Goal: Task Accomplishment & Management: Manage account settings

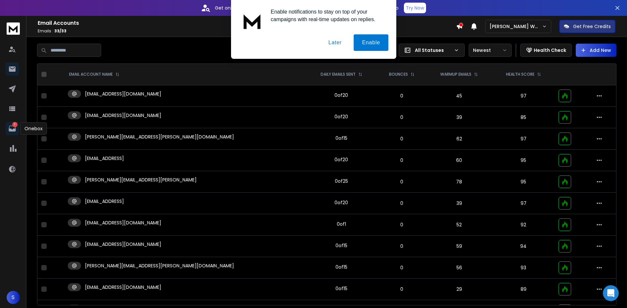
click at [12, 128] on icon at bounding box center [12, 129] width 8 height 8
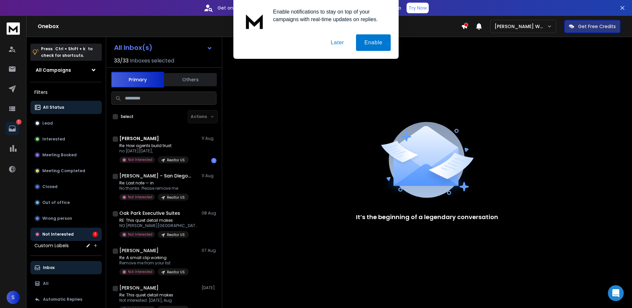
click at [75, 235] on button "Not Interested 1" at bounding box center [65, 234] width 71 height 13
click at [12, 71] on icon at bounding box center [12, 68] width 7 height 5
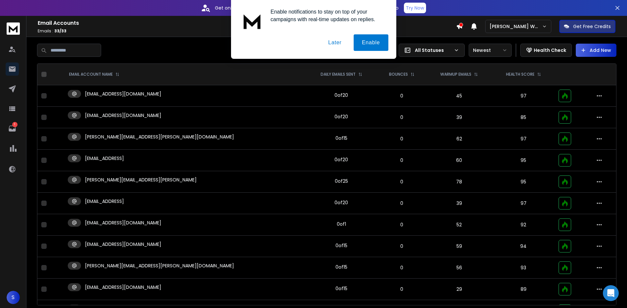
click at [333, 42] on button "Later" at bounding box center [335, 42] width 30 height 17
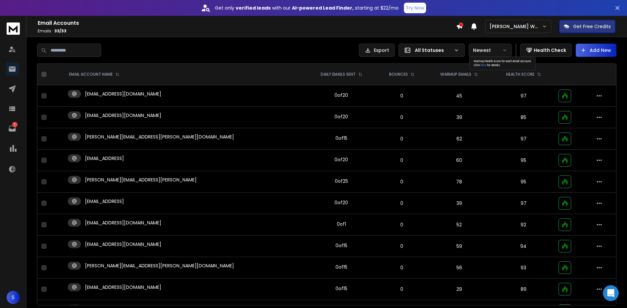
click at [506, 72] on p "HEALTH SCORE" at bounding box center [520, 74] width 28 height 5
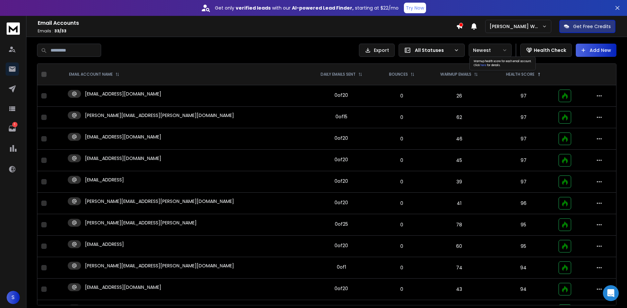
click at [506, 72] on p "HEALTH SCORE" at bounding box center [520, 74] width 28 height 5
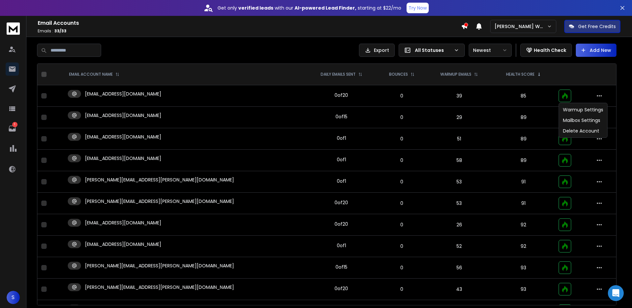
click at [596, 95] on icon at bounding box center [599, 96] width 6 height 6
click at [587, 121] on div "Mailbox Settings" at bounding box center [583, 120] width 46 height 11
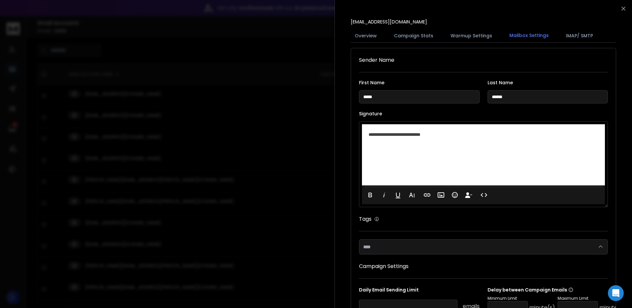
scroll to position [66, 0]
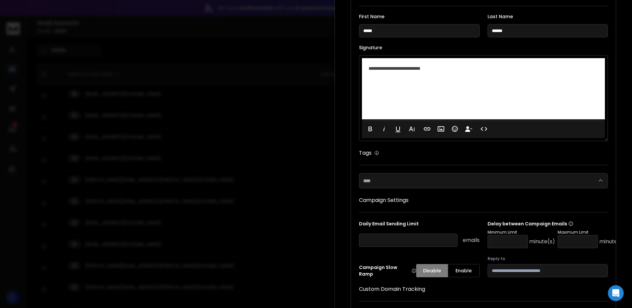
drag, startPoint x: 371, startPoint y: 244, endPoint x: 348, endPoint y: 246, distance: 23.2
click at [348, 246] on div "**********" at bounding box center [483, 152] width 281 height 421
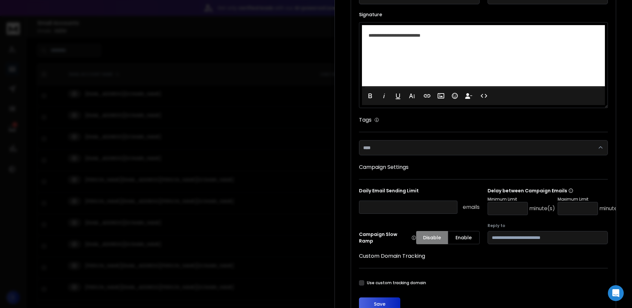
type input "*"
drag, startPoint x: 393, startPoint y: 303, endPoint x: 401, endPoint y: 303, distance: 7.9
click at [393, 303] on button "Save" at bounding box center [379, 303] width 41 height 13
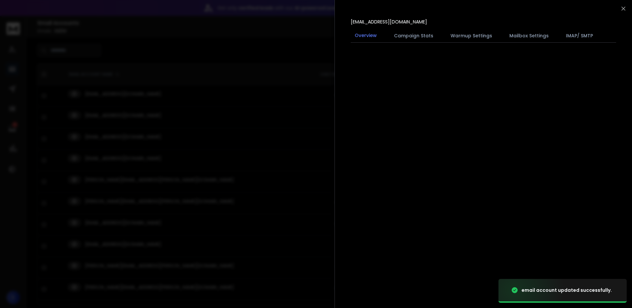
scroll to position [0, 0]
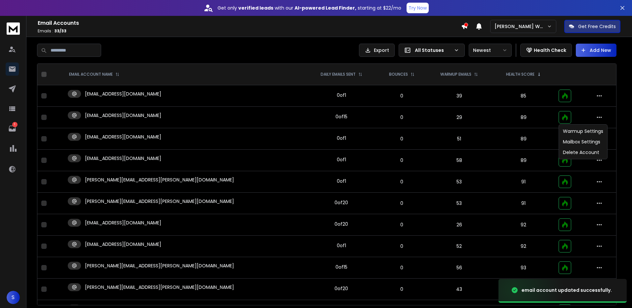
click at [596, 116] on icon at bounding box center [599, 117] width 6 height 6
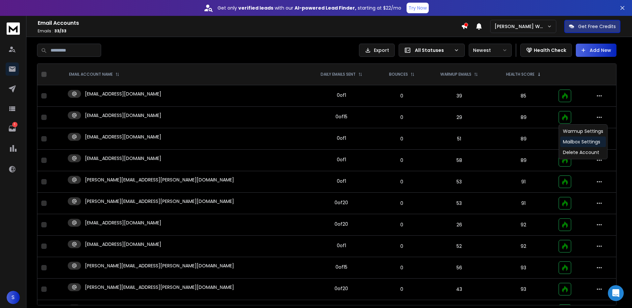
click at [575, 143] on div "Mailbox Settings" at bounding box center [583, 142] width 46 height 11
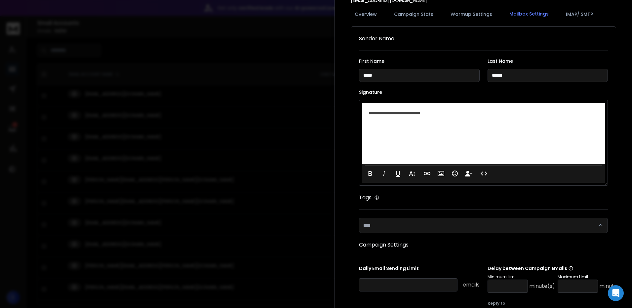
scroll to position [66, 0]
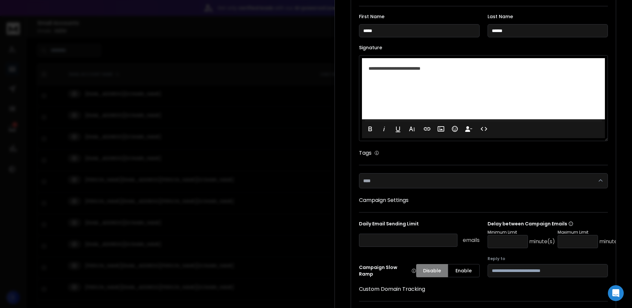
drag, startPoint x: 370, startPoint y: 238, endPoint x: 338, endPoint y: 242, distance: 32.7
click at [337, 241] on div "**********" at bounding box center [482, 154] width 297 height 308
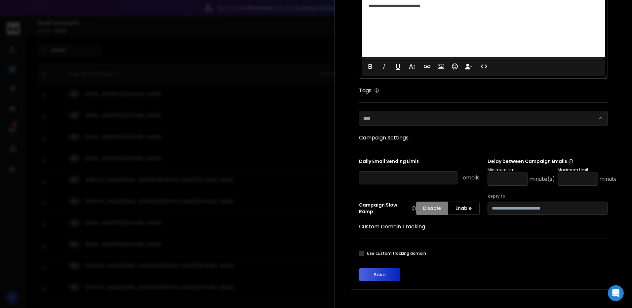
type input "*"
click at [392, 268] on button "Save" at bounding box center [379, 274] width 41 height 13
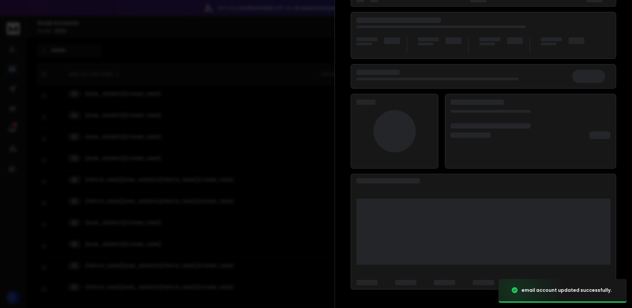
scroll to position [128, 0]
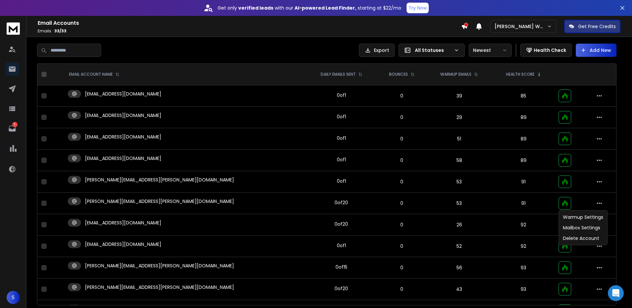
click at [596, 201] on icon at bounding box center [599, 203] width 6 height 6
click at [590, 224] on div "Mailbox Settings" at bounding box center [583, 227] width 46 height 11
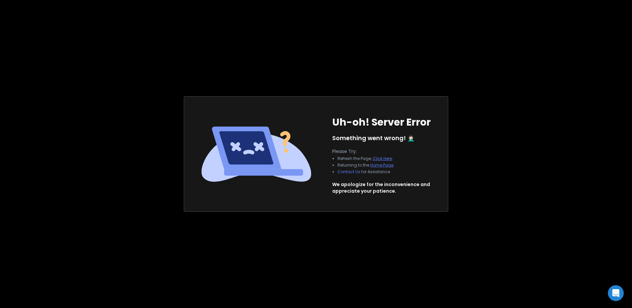
click at [389, 159] on link "Click Here" at bounding box center [383, 159] width 20 height 6
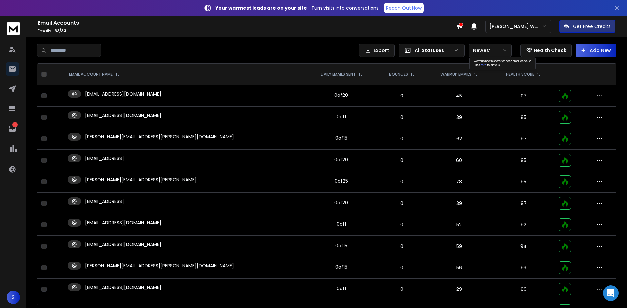
click at [506, 73] on p "HEALTH SCORE" at bounding box center [520, 74] width 28 height 5
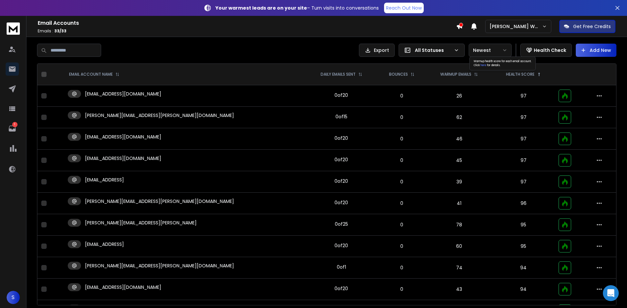
click at [506, 74] on p "HEALTH SCORE" at bounding box center [520, 74] width 28 height 5
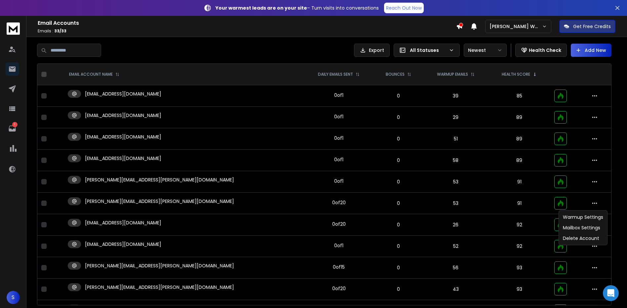
click at [594, 201] on icon at bounding box center [595, 203] width 6 height 6
click at [585, 225] on div "Mailbox Settings" at bounding box center [583, 227] width 46 height 11
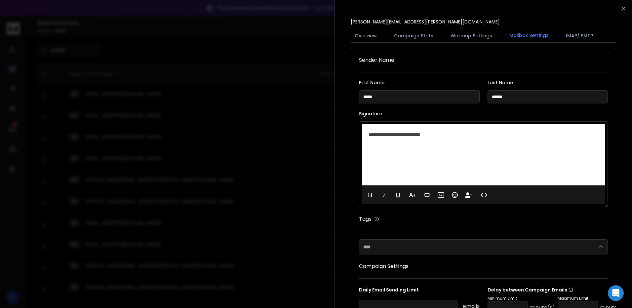
scroll to position [66, 0]
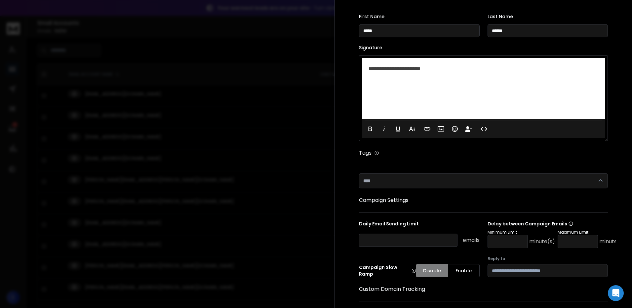
drag, startPoint x: 369, startPoint y: 239, endPoint x: 343, endPoint y: 240, distance: 25.8
click at [344, 239] on div "**********" at bounding box center [483, 152] width 281 height 421
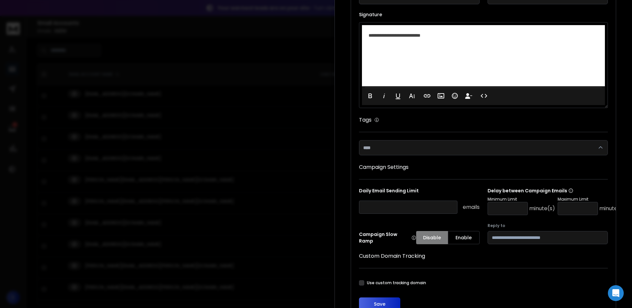
type input "*"
click at [397, 298] on button "Save" at bounding box center [379, 303] width 41 height 13
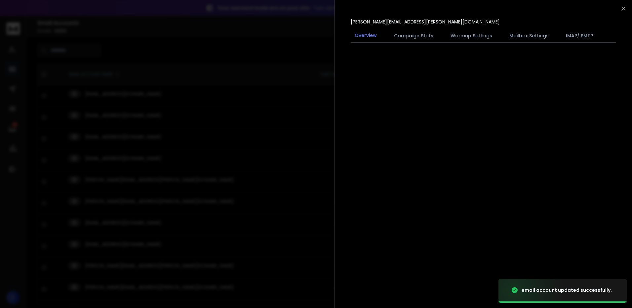
scroll to position [0, 0]
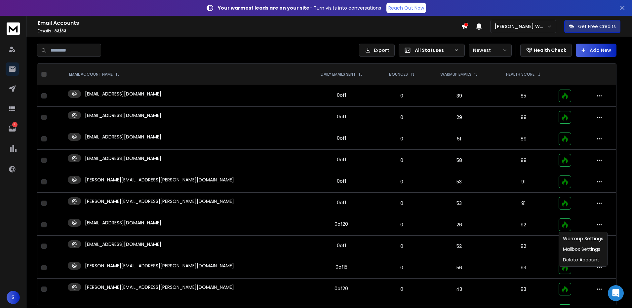
click at [596, 222] on icon at bounding box center [599, 225] width 6 height 6
click at [585, 247] on div "Mailbox Settings" at bounding box center [583, 249] width 46 height 11
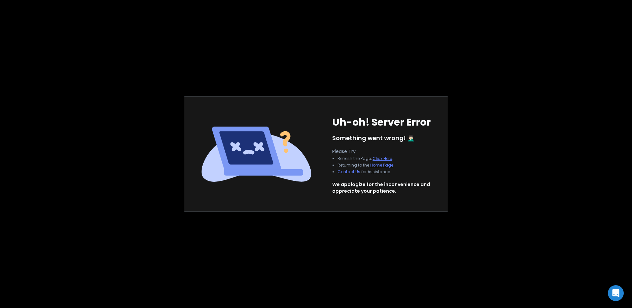
click at [390, 160] on link "Click Here" at bounding box center [383, 159] width 20 height 6
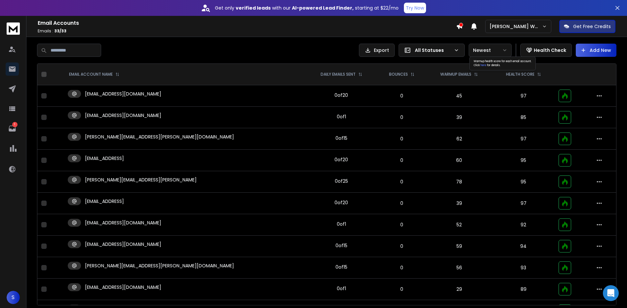
click at [506, 77] on p "HEALTH SCORE" at bounding box center [520, 74] width 28 height 5
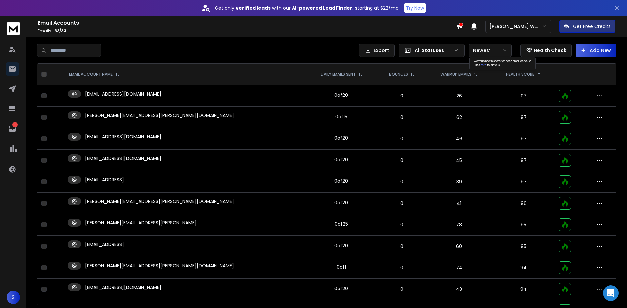
click at [506, 76] on p "HEALTH SCORE" at bounding box center [520, 74] width 28 height 5
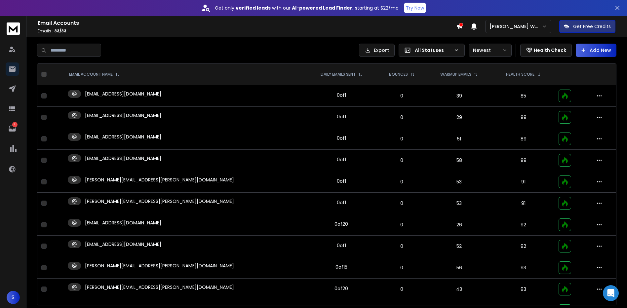
click at [596, 222] on icon at bounding box center [599, 225] width 6 height 6
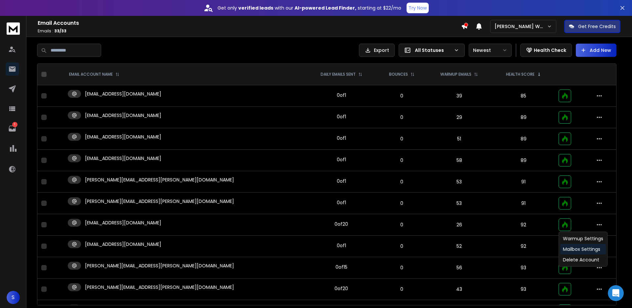
click at [581, 249] on div "Mailbox Settings" at bounding box center [583, 249] width 46 height 11
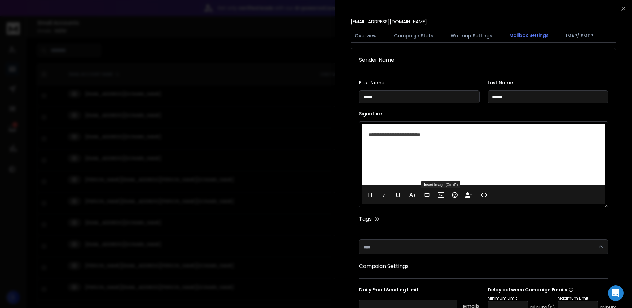
scroll to position [66, 0]
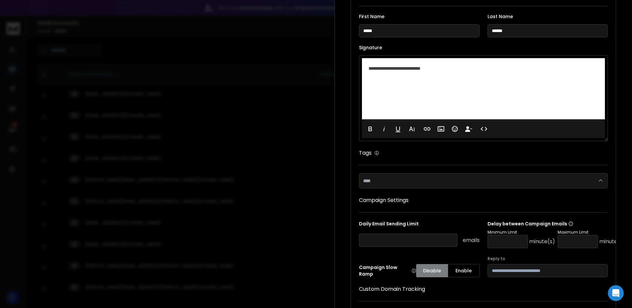
drag, startPoint x: 374, startPoint y: 241, endPoint x: 336, endPoint y: 239, distance: 37.4
click at [337, 238] on div "**********" at bounding box center [482, 154] width 297 height 308
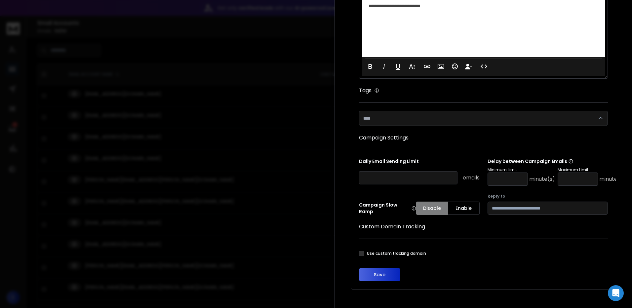
scroll to position [134, 0]
type input "*"
click at [384, 273] on button "Save" at bounding box center [379, 274] width 41 height 13
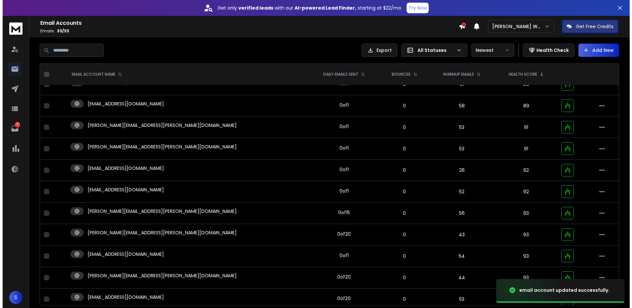
scroll to position [66, 0]
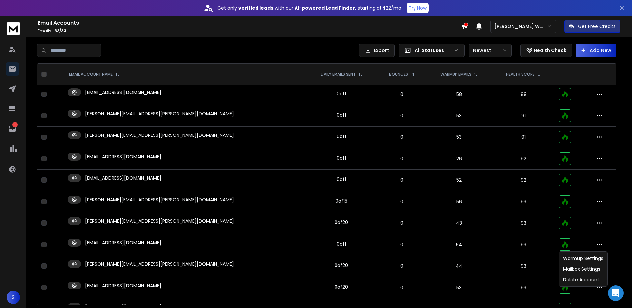
click at [596, 245] on icon at bounding box center [599, 245] width 6 height 6
click at [579, 270] on div "Mailbox Settings" at bounding box center [583, 269] width 46 height 11
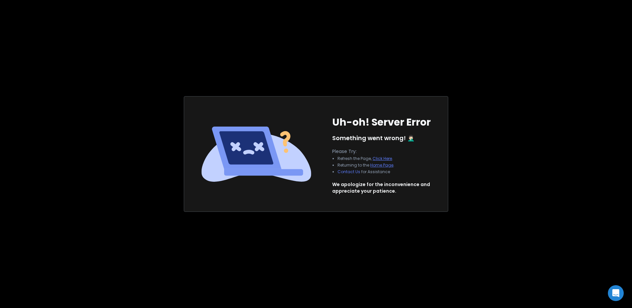
click at [381, 159] on link "Click Here" at bounding box center [383, 159] width 20 height 6
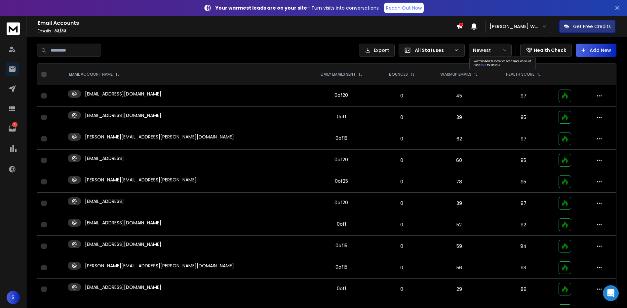
click at [506, 74] on p "HEALTH SCORE" at bounding box center [520, 74] width 28 height 5
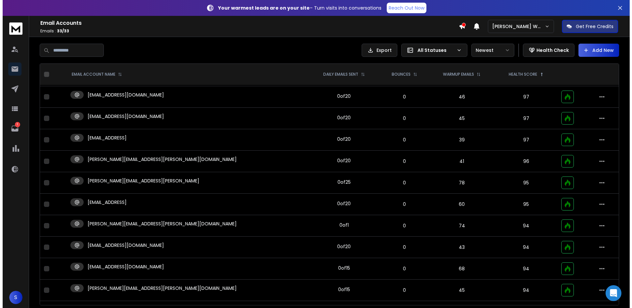
scroll to position [66, 0]
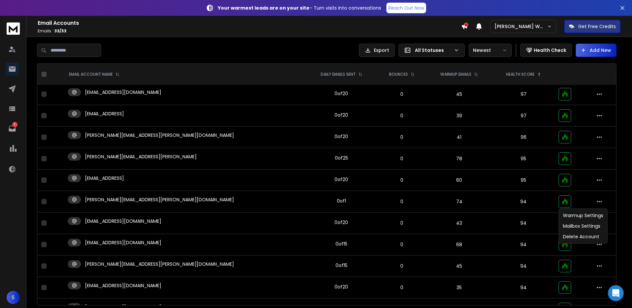
click at [596, 200] on icon at bounding box center [599, 202] width 6 height 6
click at [573, 224] on div "Mailbox Settings" at bounding box center [583, 226] width 46 height 11
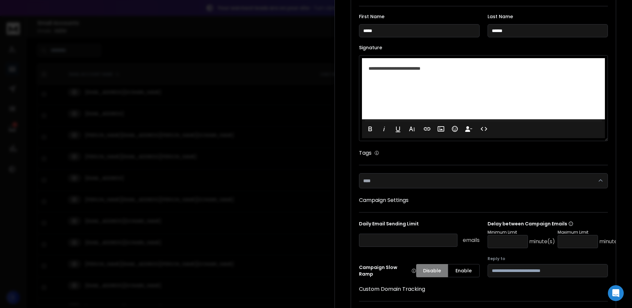
click at [376, 242] on input "*" at bounding box center [408, 240] width 98 height 13
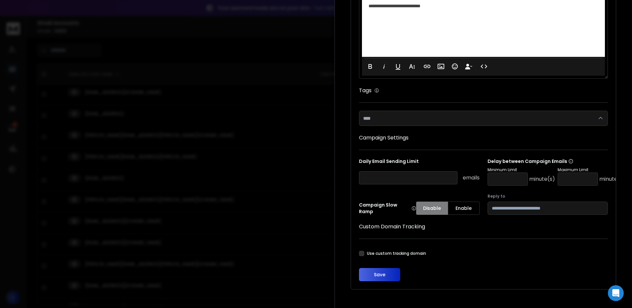
type input "**"
drag, startPoint x: 385, startPoint y: 271, endPoint x: 424, endPoint y: 264, distance: 39.4
click at [385, 271] on button "Save" at bounding box center [379, 274] width 41 height 13
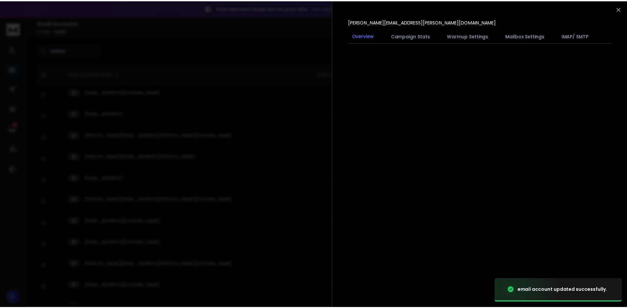
scroll to position [0, 0]
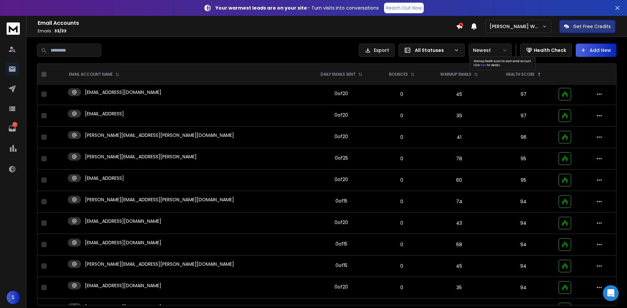
click at [506, 74] on p "HEALTH SCORE" at bounding box center [520, 74] width 28 height 5
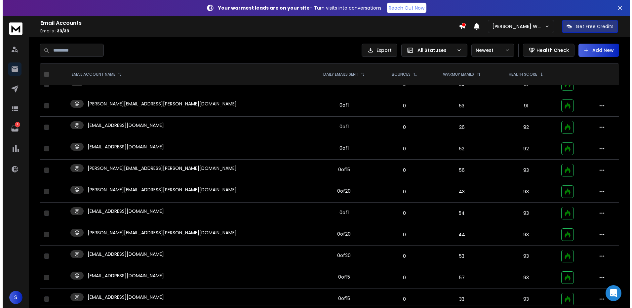
scroll to position [99, 0]
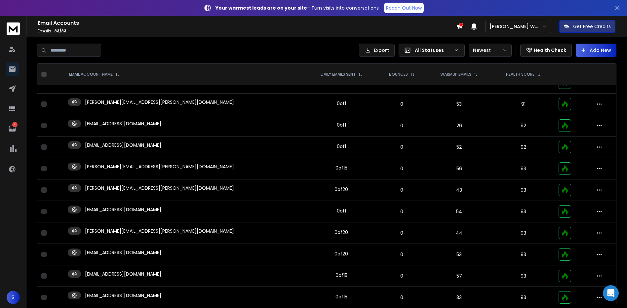
click at [596, 209] on icon at bounding box center [599, 212] width 6 height 6
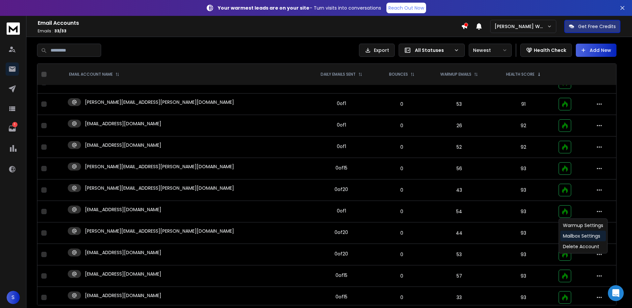
click at [573, 236] on div "Mailbox Settings" at bounding box center [583, 236] width 46 height 11
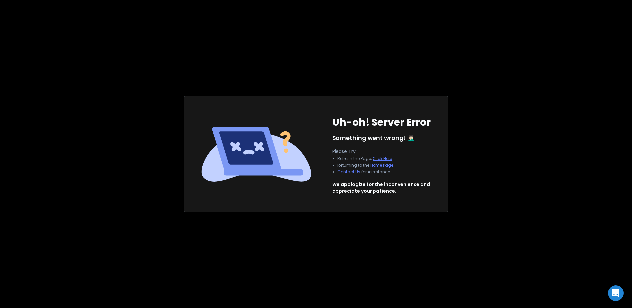
click at [386, 160] on link "Click Here" at bounding box center [383, 159] width 20 height 6
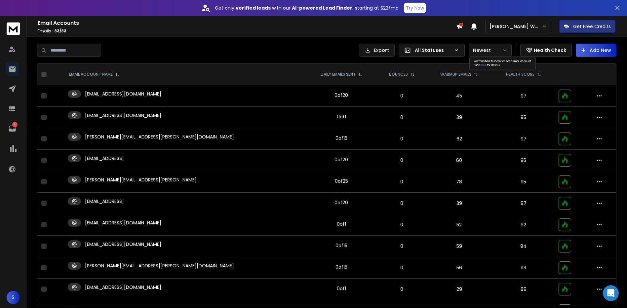
click at [506, 73] on p "HEALTH SCORE" at bounding box center [520, 74] width 28 height 5
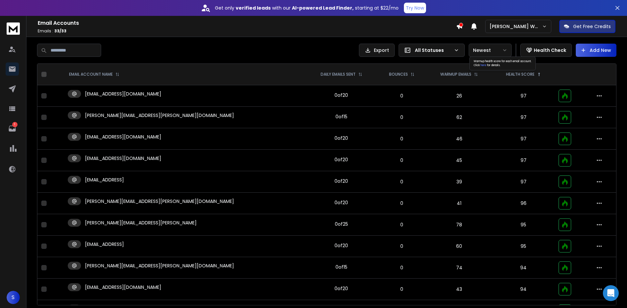
click at [506, 73] on p "HEALTH SCORE" at bounding box center [520, 74] width 28 height 5
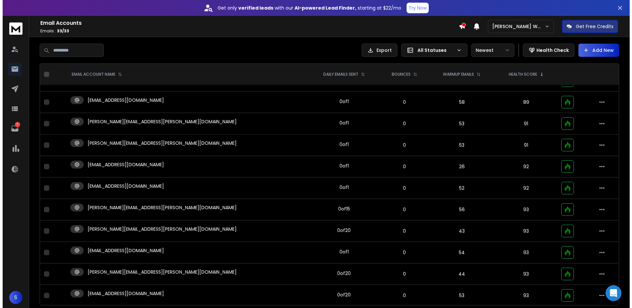
scroll to position [66, 0]
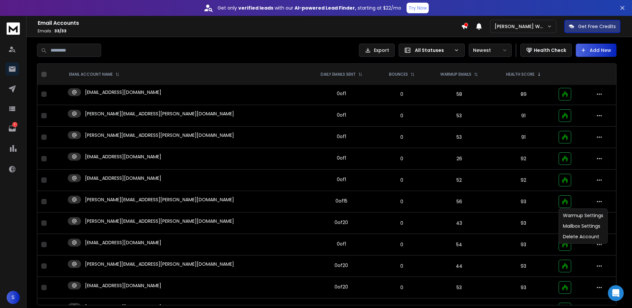
click at [596, 200] on icon at bounding box center [599, 202] width 6 height 6
click at [577, 228] on div "Mailbox Settings" at bounding box center [583, 226] width 46 height 11
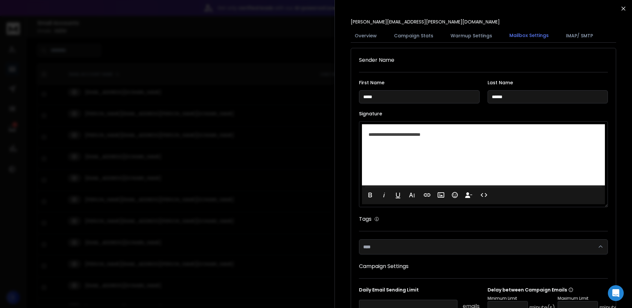
click at [624, 9] on icon "button" at bounding box center [623, 8] width 7 height 7
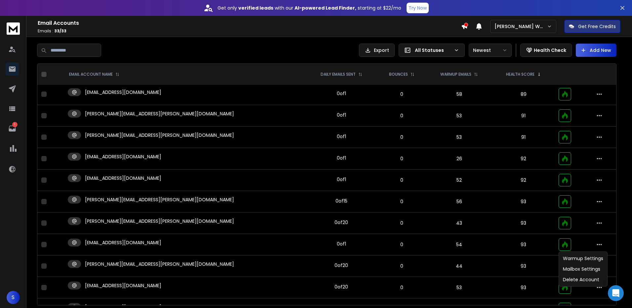
click at [596, 246] on icon at bounding box center [599, 245] width 6 height 6
click at [588, 265] on div "Mailbox Settings" at bounding box center [583, 269] width 46 height 11
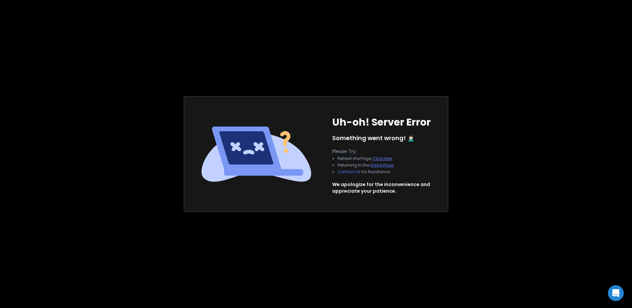
click at [390, 160] on link "Click Here" at bounding box center [383, 159] width 20 height 6
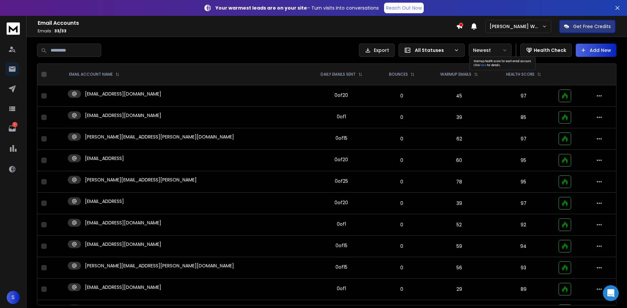
click at [506, 74] on p "HEALTH SCORE" at bounding box center [520, 74] width 28 height 5
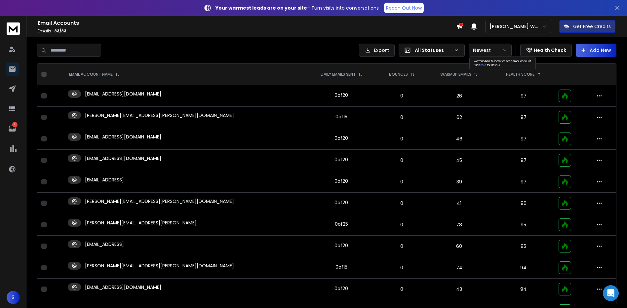
click at [506, 76] on p "HEALTH SCORE" at bounding box center [520, 74] width 28 height 5
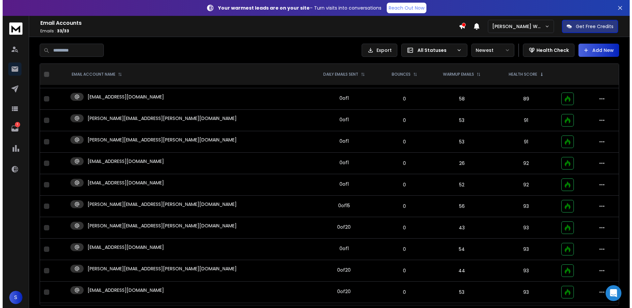
scroll to position [66, 0]
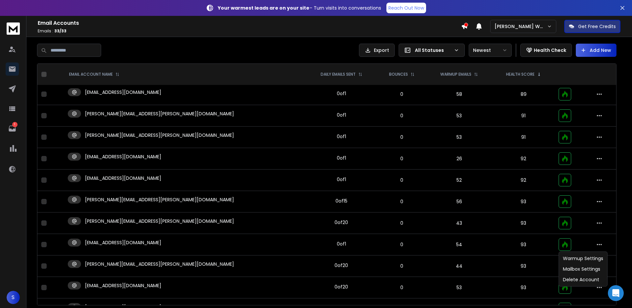
click at [596, 242] on icon at bounding box center [599, 245] width 6 height 6
click at [578, 266] on div "Mailbox Settings" at bounding box center [583, 269] width 46 height 11
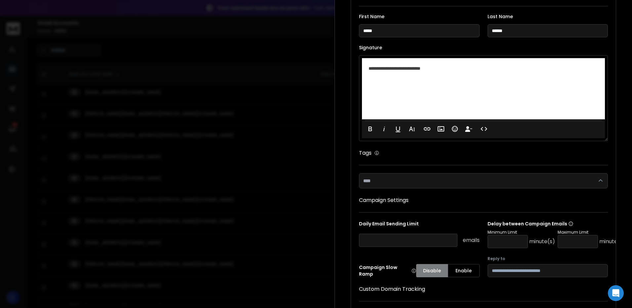
scroll to position [99, 0]
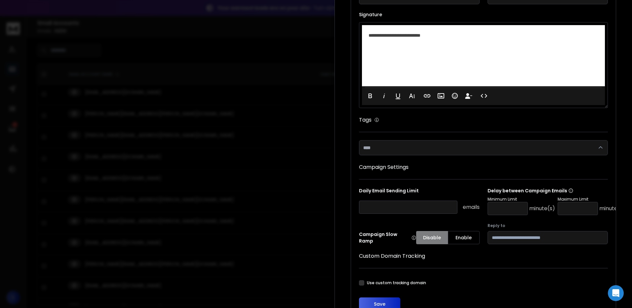
click at [379, 209] on input "*" at bounding box center [408, 207] width 98 height 13
type input "**"
click at [392, 299] on button "Save" at bounding box center [379, 303] width 41 height 13
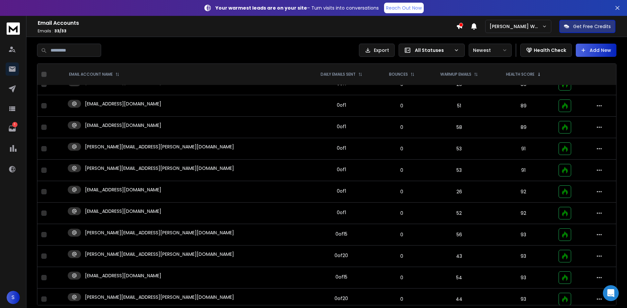
scroll to position [0, 0]
